Goal: Task Accomplishment & Management: Manage account settings

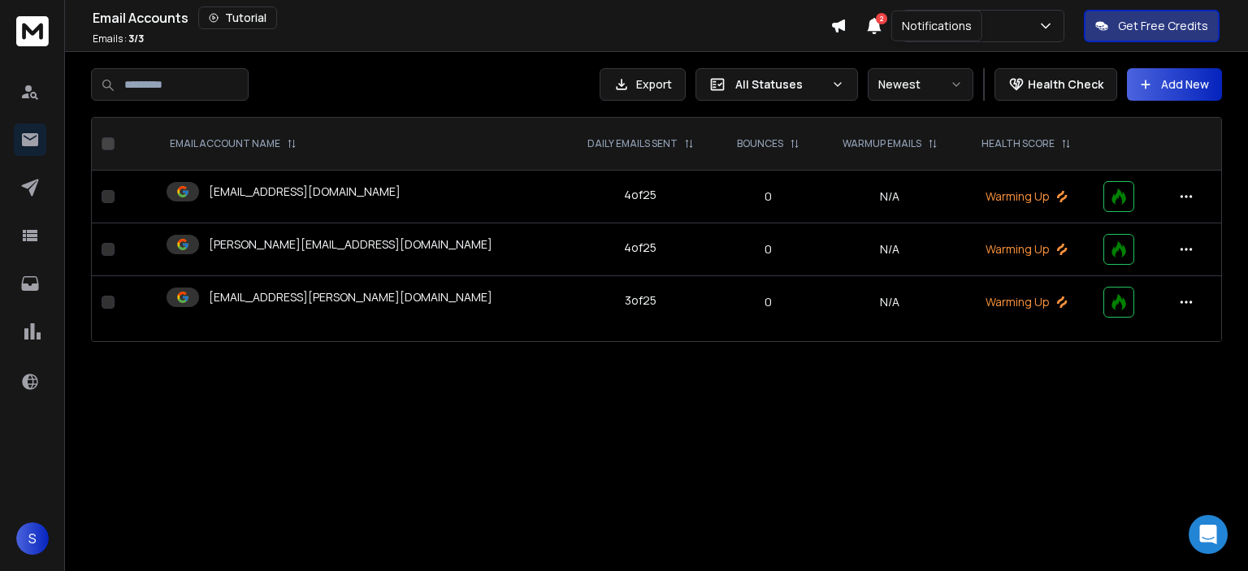
click at [887, 16] on span "2" at bounding box center [881, 18] width 11 height 11
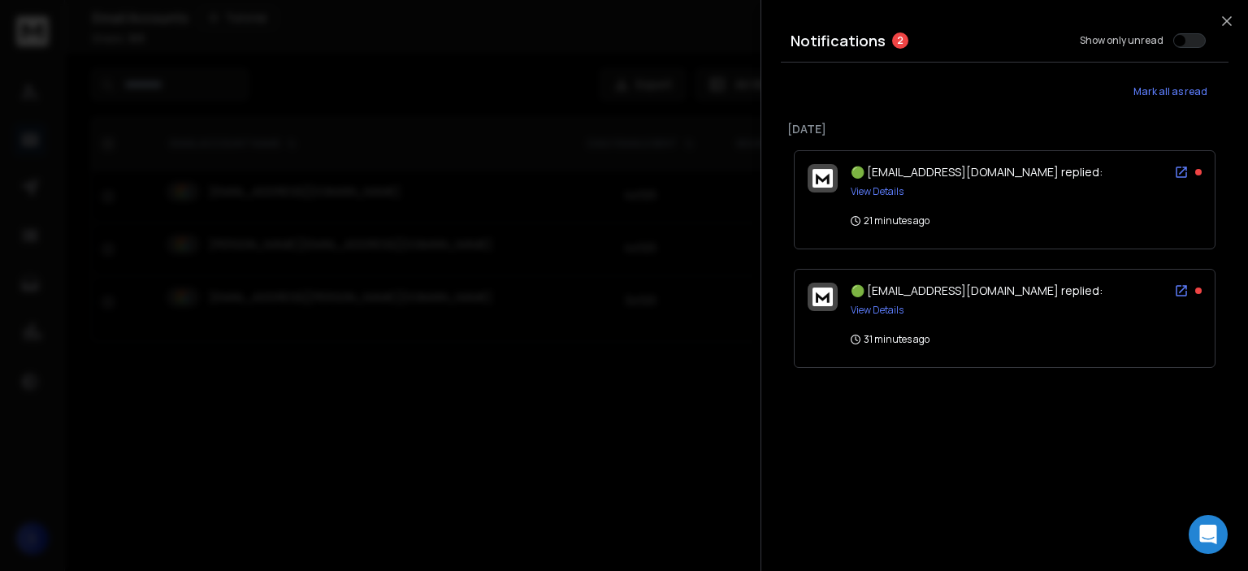
click at [1179, 38] on button "Show only unread" at bounding box center [1189, 40] width 33 height 15
click at [1221, 19] on icon "button" at bounding box center [1227, 21] width 16 height 16
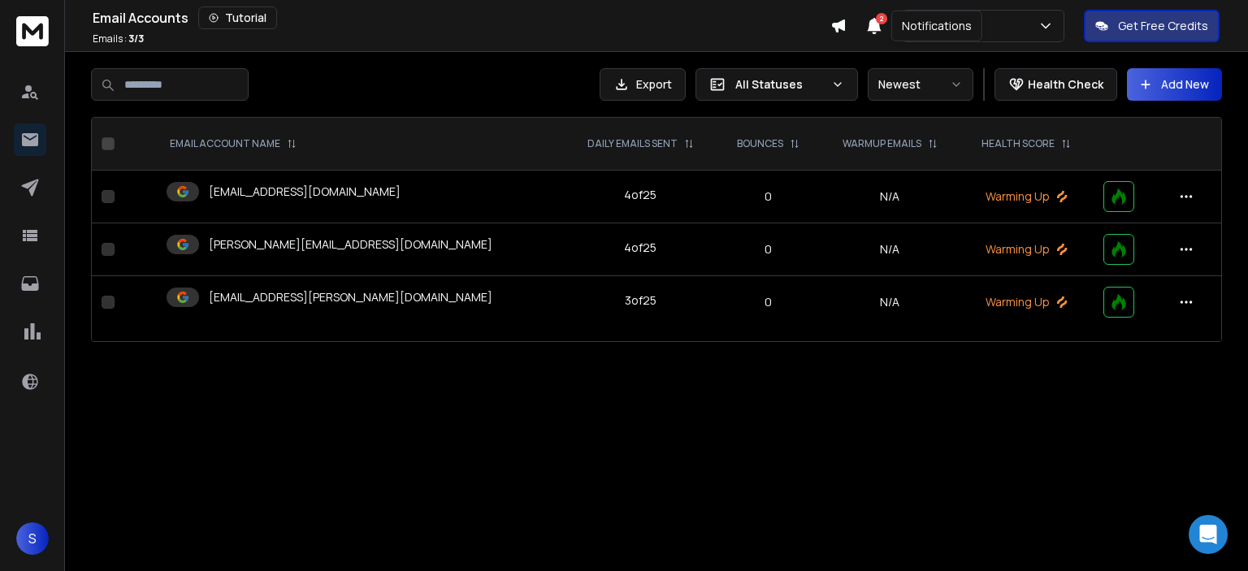
click at [881, 27] on icon at bounding box center [874, 25] width 15 height 16
click at [30, 192] on icon at bounding box center [29, 188] width 17 height 17
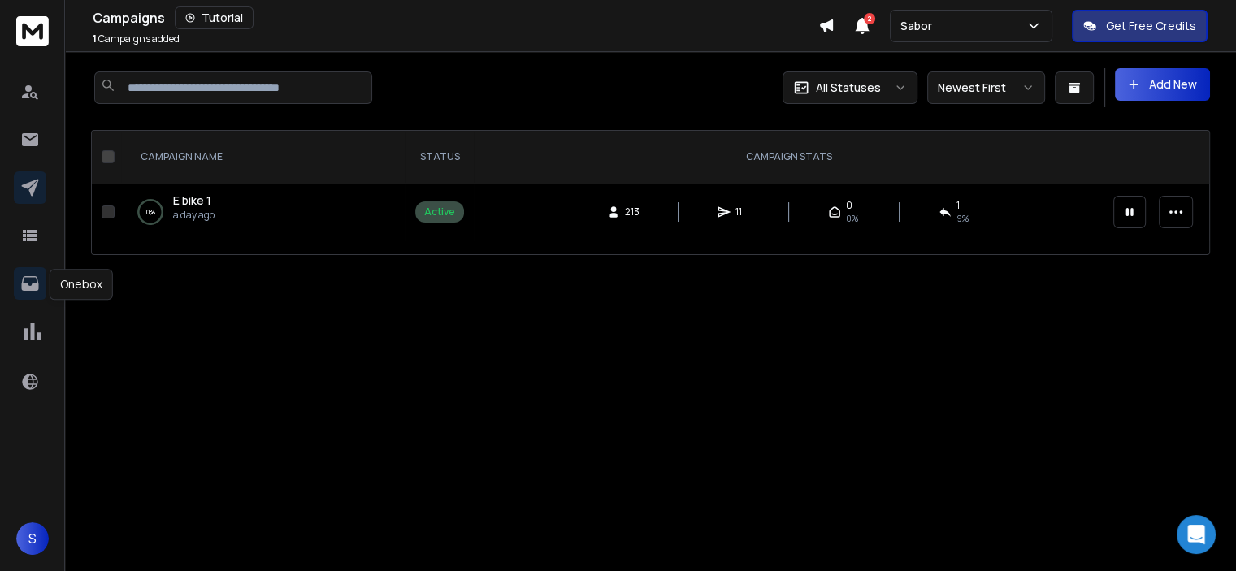
click at [35, 284] on icon at bounding box center [29, 283] width 17 height 15
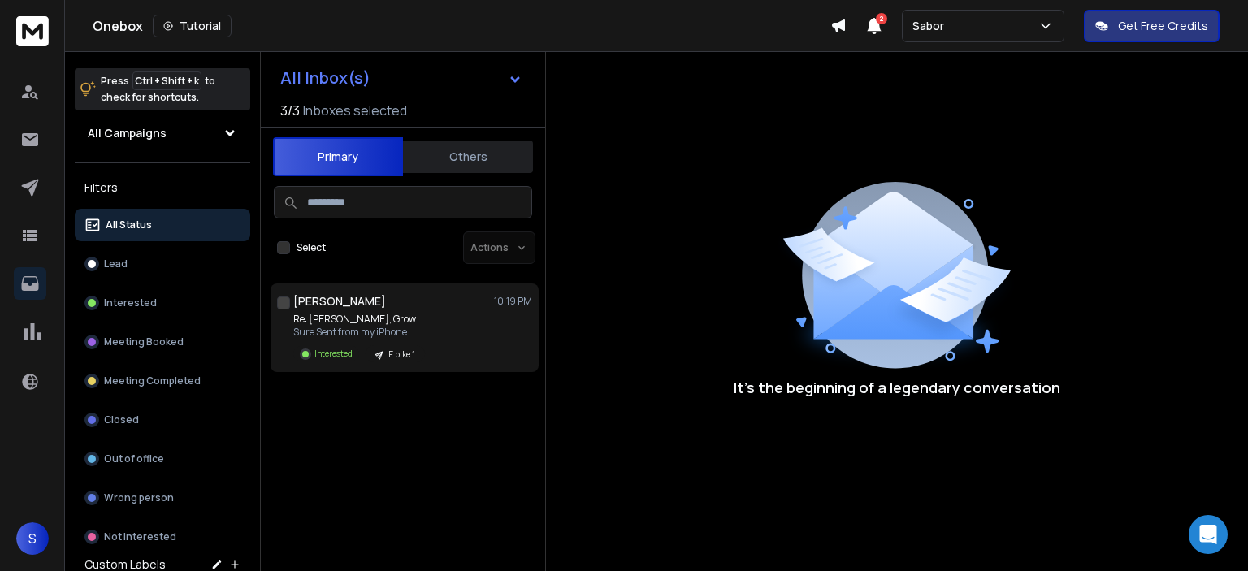
click at [332, 314] on p "Re: [PERSON_NAME], Grow" at bounding box center [359, 319] width 132 height 13
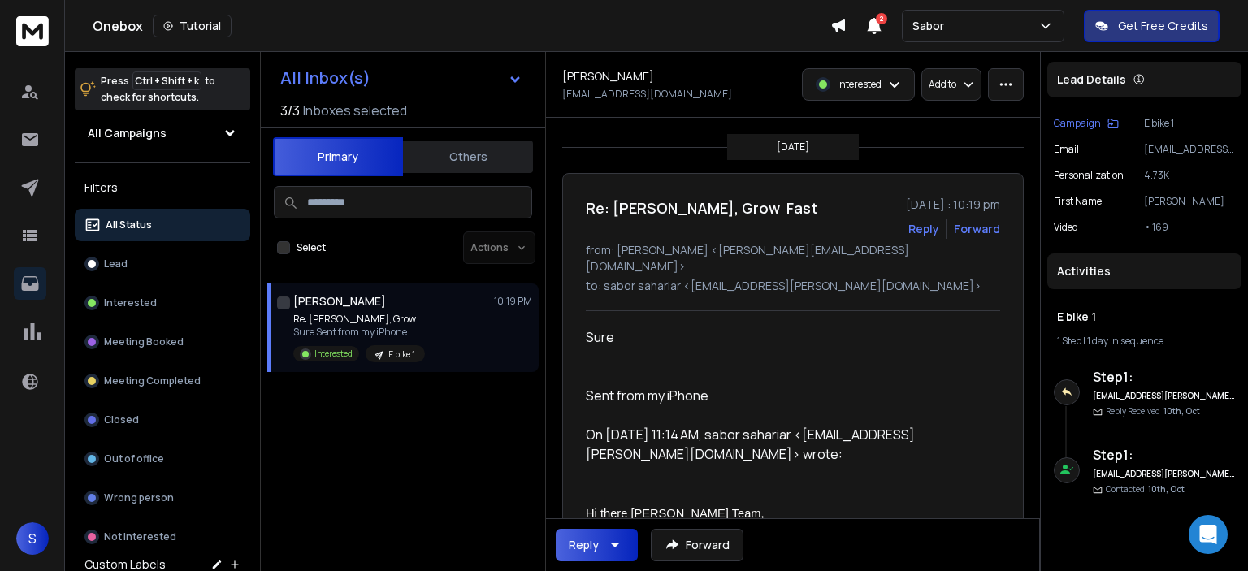
click at [349, 405] on div "[PERSON_NAME] 10:19 PM Re: [PERSON_NAME], Grow Sure Sent from my iPhone Interes…" at bounding box center [403, 379] width 284 height 199
click at [390, 430] on div "[PERSON_NAME] 10:19 PM Re: [PERSON_NAME], Grow Sure Sent from my iPhone Interes…" at bounding box center [403, 379] width 284 height 199
click at [877, 24] on icon at bounding box center [874, 25] width 15 height 16
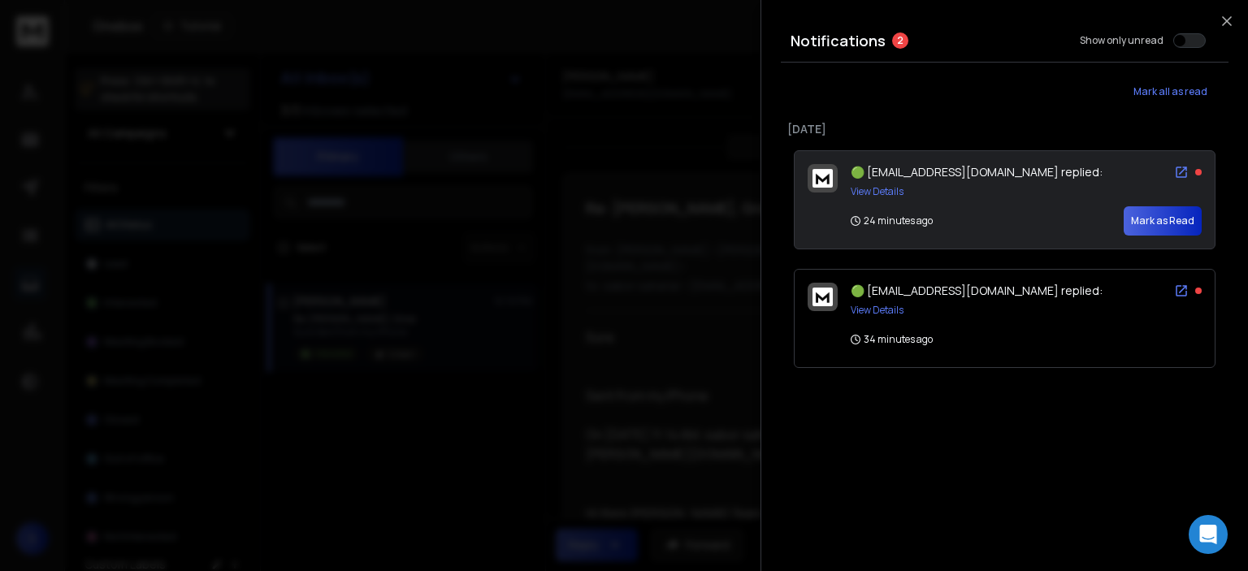
click at [937, 197] on div "🟢 [EMAIL_ADDRESS][DOMAIN_NAME] replied: View Details 24 minutes ago [PERSON_NAM…" at bounding box center [1026, 200] width 351 height 72
drag, startPoint x: 938, startPoint y: 195, endPoint x: 949, endPoint y: 195, distance: 11.4
click at [939, 195] on div "🟢 [EMAIL_ADDRESS][DOMAIN_NAME] replied: View Details 24 minutes ago [PERSON_NAM…" at bounding box center [1026, 200] width 351 height 72
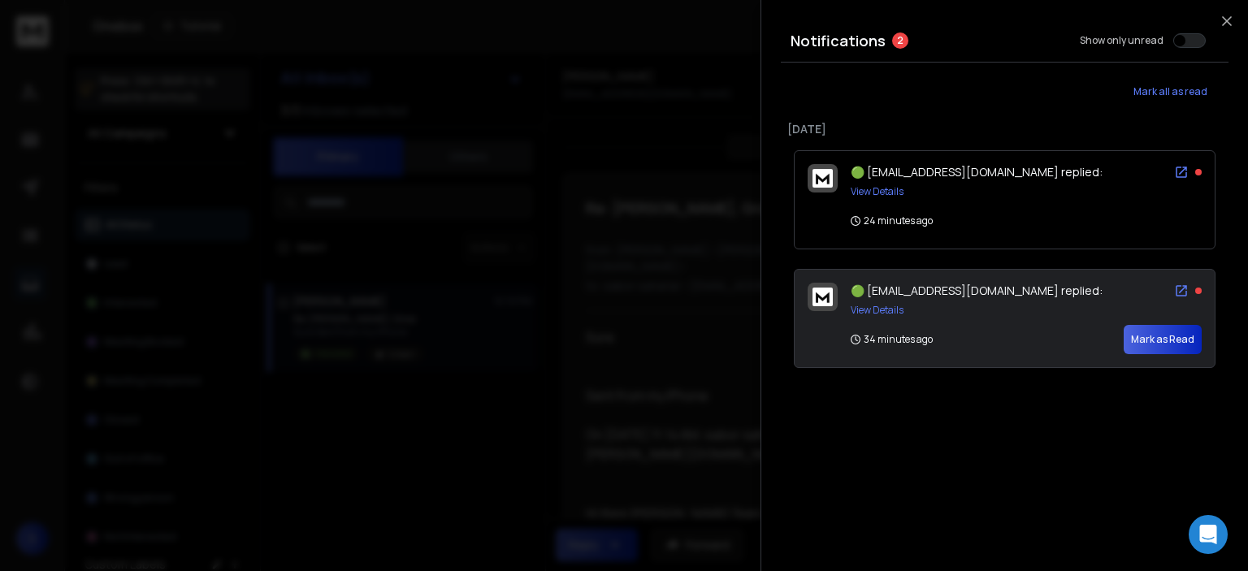
click at [964, 316] on div "🟢 [EMAIL_ADDRESS][DOMAIN_NAME] replied: View Details 34 minutes ago [PERSON_NAM…" at bounding box center [1026, 319] width 351 height 72
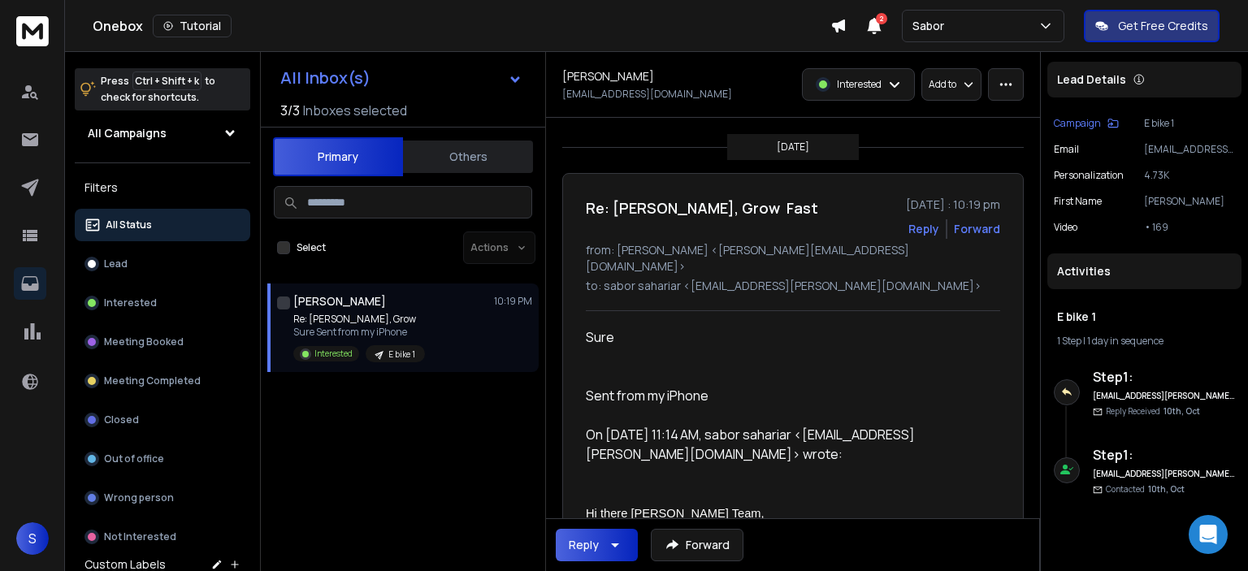
click at [354, 311] on div "[PERSON_NAME] 10:19 PM Re: [PERSON_NAME], Grow Sure Sent from my iPhone Interes…" at bounding box center [412, 327] width 239 height 69
